Goal: Navigation & Orientation: Find specific page/section

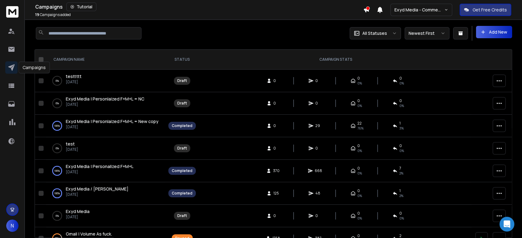
click at [9, 69] on icon at bounding box center [11, 67] width 7 height 7
click at [12, 107] on icon at bounding box center [11, 104] width 6 height 6
